Goal: Navigation & Orientation: Find specific page/section

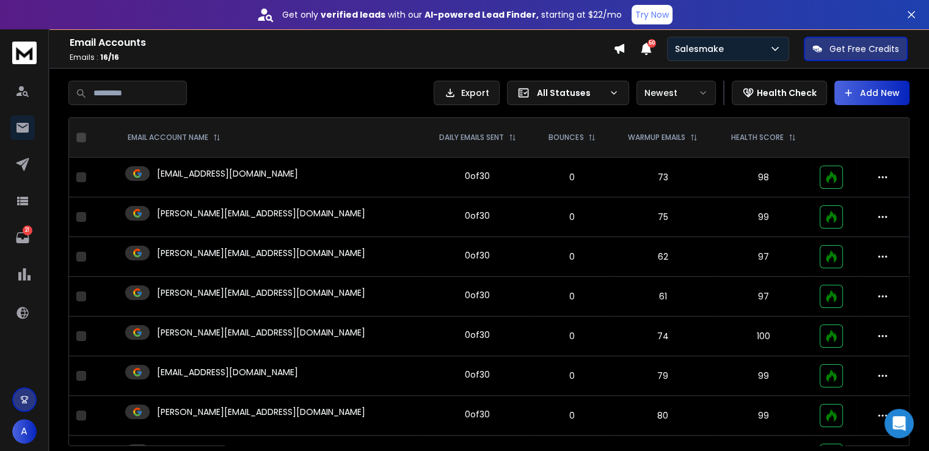
click at [718, 42] on button "Salesmake" at bounding box center [728, 49] width 122 height 24
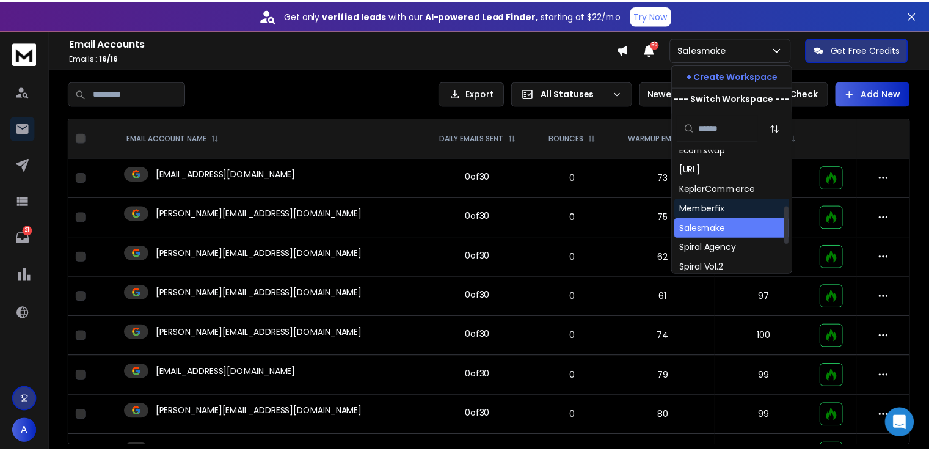
scroll to position [183, 0]
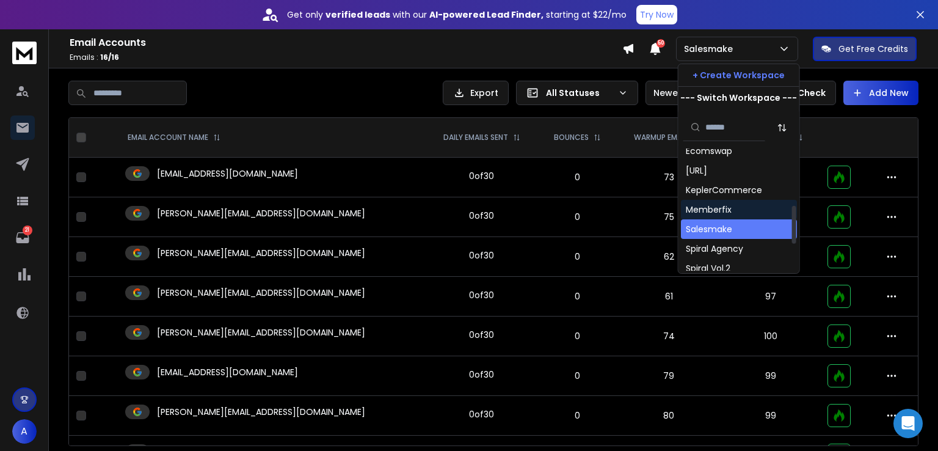
click at [722, 208] on div "Memberfix" at bounding box center [709, 209] width 46 height 12
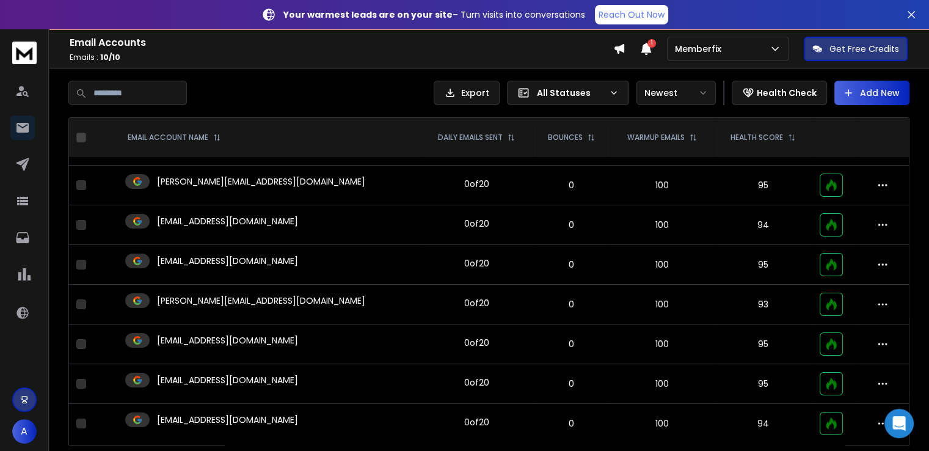
scroll to position [117, 0]
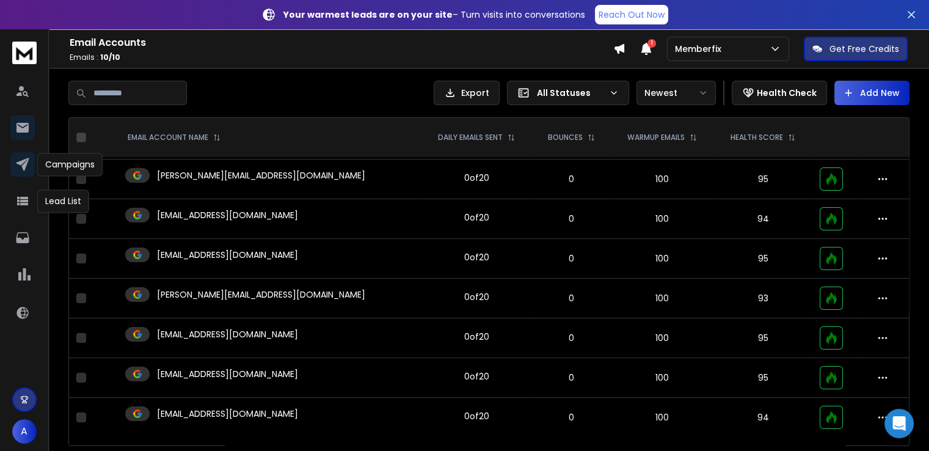
click at [24, 165] on icon at bounding box center [22, 164] width 13 height 13
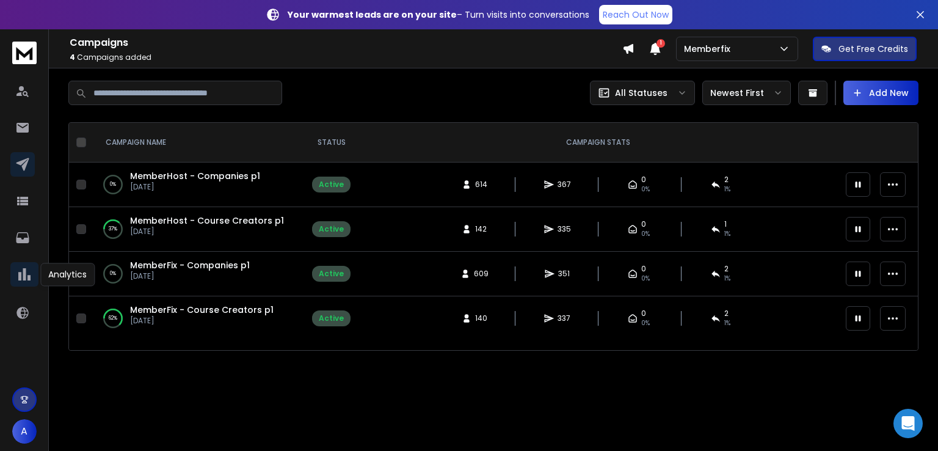
click at [25, 277] on icon at bounding box center [24, 274] width 12 height 12
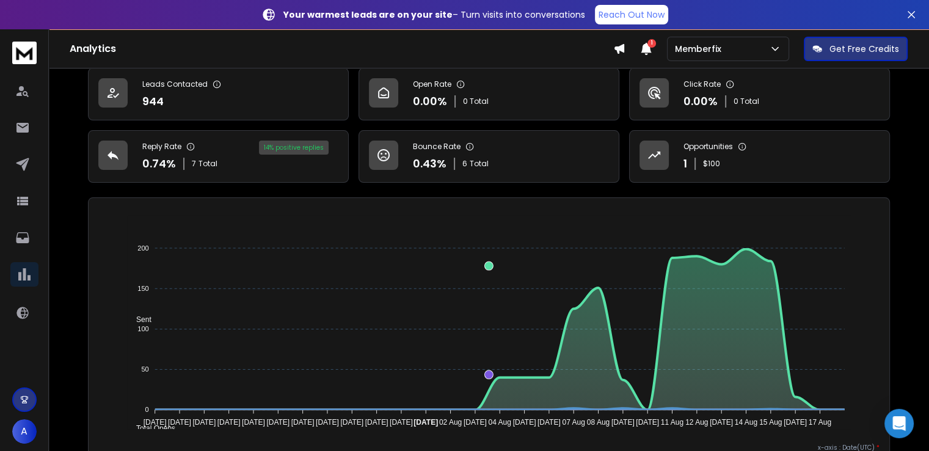
scroll to position [183, 0]
